Goal: Task Accomplishment & Management: Use online tool/utility

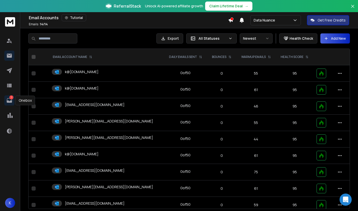
click at [10, 100] on icon at bounding box center [9, 100] width 6 height 6
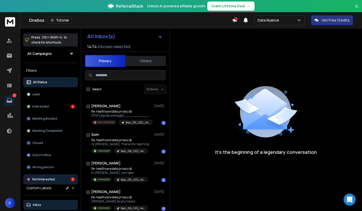
click at [40, 177] on p "Not Interested" at bounding box center [43, 179] width 23 height 4
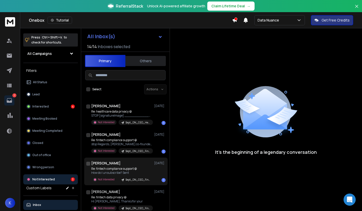
click at [140, 169] on p "Re: fintech compliance support @" at bounding box center [121, 169] width 61 height 4
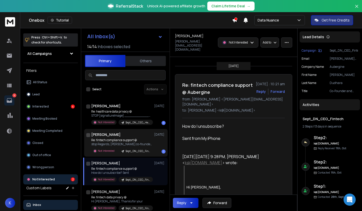
click at [114, 143] on p "stop Regards, [PERSON_NAME] co-founder +91" at bounding box center [121, 144] width 61 height 4
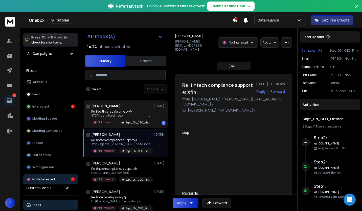
click at [123, 104] on div "[PERSON_NAME] [DATE]" at bounding box center [128, 105] width 74 height 5
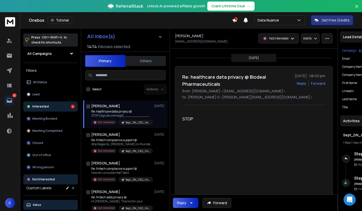
click at [48, 105] on button "Interested 4" at bounding box center [50, 106] width 55 height 10
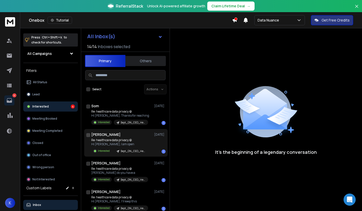
scroll to position [33, 0]
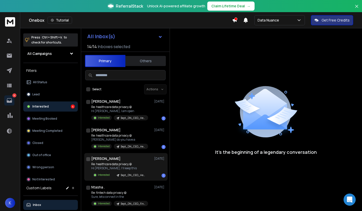
click at [133, 163] on p "Re: healthcare data privacy @" at bounding box center [119, 164] width 57 height 4
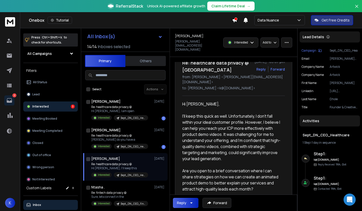
scroll to position [22, 0]
drag, startPoint x: 191, startPoint y: 69, endPoint x: 212, endPoint y: 68, distance: 20.5
click at [212, 74] on p "from: [PERSON_NAME] <[PERSON_NAME][EMAIL_ADDRESS][DOMAIN_NAME]>" at bounding box center [233, 79] width 103 height 10
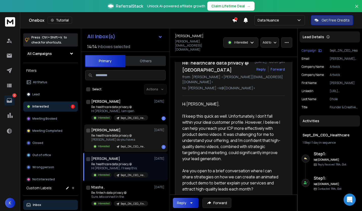
click at [136, 133] on div "[PERSON_NAME] [DATE] Re: healthcare data privacy @ [PERSON_NAME] do you have a …" at bounding box center [128, 138] width 74 height 22
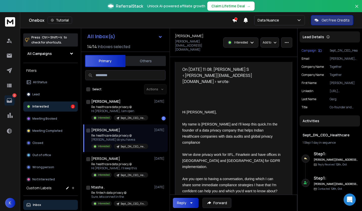
scroll to position [0, 0]
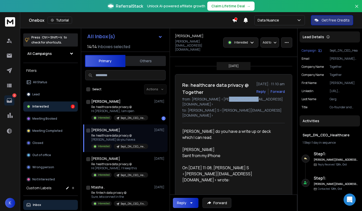
drag, startPoint x: 227, startPoint y: 91, endPoint x: 250, endPoint y: 91, distance: 23.0
click at [250, 97] on p "from: [PERSON_NAME] <[PERSON_NAME][EMAIL_ADDRESS][DOMAIN_NAME]>" at bounding box center [233, 102] width 103 height 10
drag, startPoint x: 250, startPoint y: 91, endPoint x: 247, endPoint y: 90, distance: 3.4
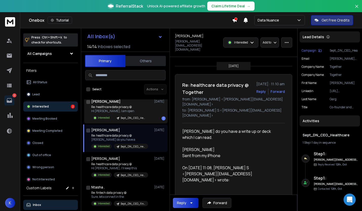
click at [122, 104] on div "[PERSON_NAME] [DATE] Re: healthcare data privacy @ Hi [PERSON_NAME], I am open …" at bounding box center [128, 110] width 74 height 22
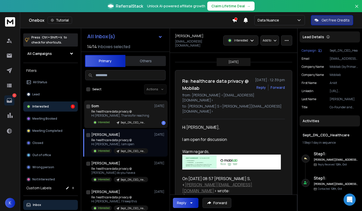
click at [122, 109] on div "Som [DATE] Re: healthcare data privacy @ Hi [PERSON_NAME], Thanks for reaching …" at bounding box center [128, 114] width 74 height 22
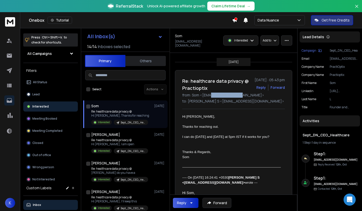
drag, startPoint x: 213, startPoint y: 92, endPoint x: 236, endPoint y: 92, distance: 23.5
click at [236, 93] on p "from: Som <[EMAIL_ADDRESS][DOMAIN_NAME]>" at bounding box center [233, 95] width 103 height 5
click at [127, 76] on input at bounding box center [125, 75] width 80 height 10
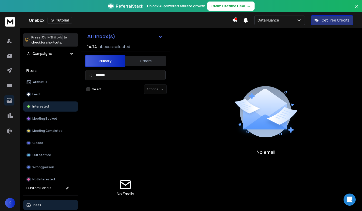
type input "******"
type input "***"
click at [46, 107] on p "Interested" at bounding box center [40, 106] width 16 height 4
click at [123, 73] on input "***" at bounding box center [125, 75] width 80 height 10
click at [41, 117] on p "Meeting Booked" at bounding box center [44, 119] width 25 height 4
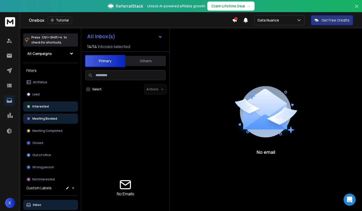
click at [44, 105] on p "Interested" at bounding box center [40, 106] width 16 height 4
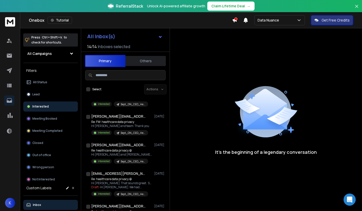
scroll to position [425, 0]
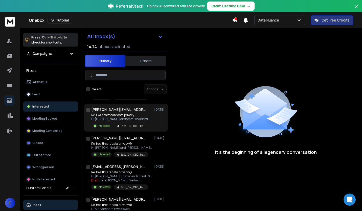
click at [132, 115] on p "Re: FW: healthcare data privacy" at bounding box center [120, 115] width 58 height 4
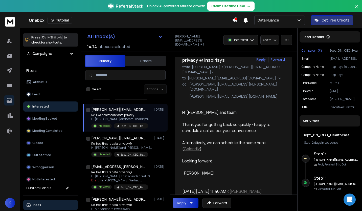
scroll to position [0, 0]
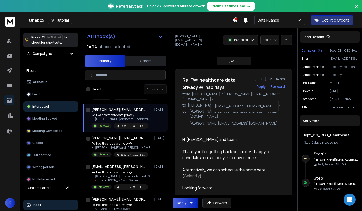
click at [278, 103] on icon at bounding box center [280, 105] width 4 height 4
